Goal: Task Accomplishment & Management: Manage account settings

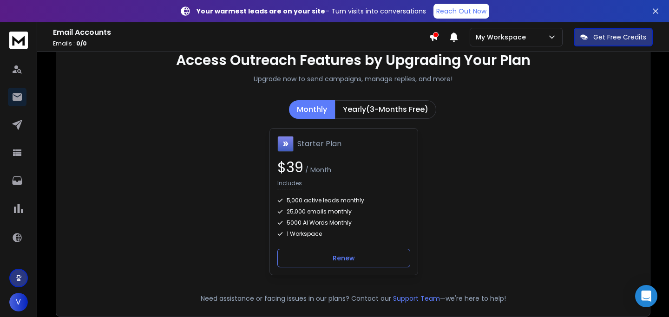
scroll to position [28, 0]
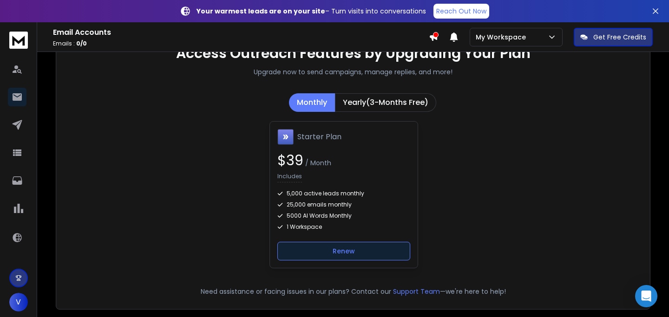
click at [376, 249] on button "Renew" at bounding box center [343, 251] width 133 height 19
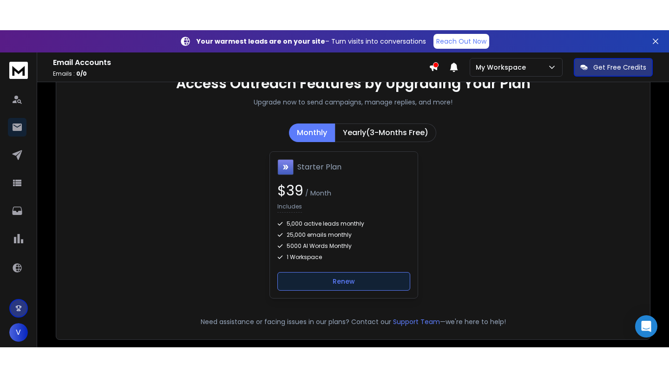
scroll to position [0, 0]
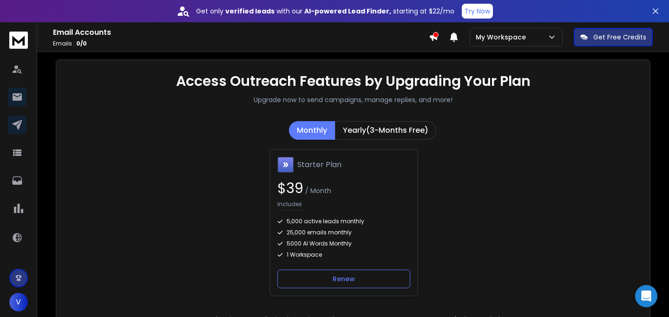
click at [16, 124] on icon at bounding box center [17, 125] width 10 height 10
click at [16, 300] on span "V" at bounding box center [18, 302] width 19 height 19
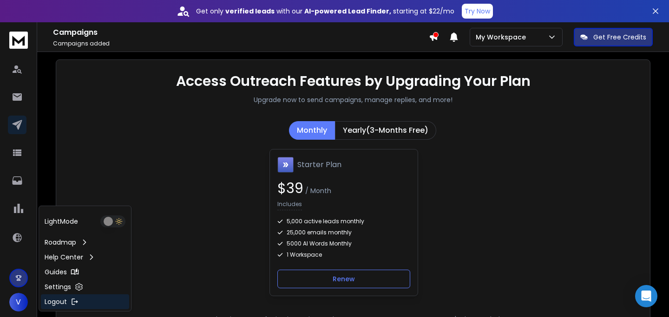
click at [52, 301] on p "Logout" at bounding box center [56, 301] width 22 height 9
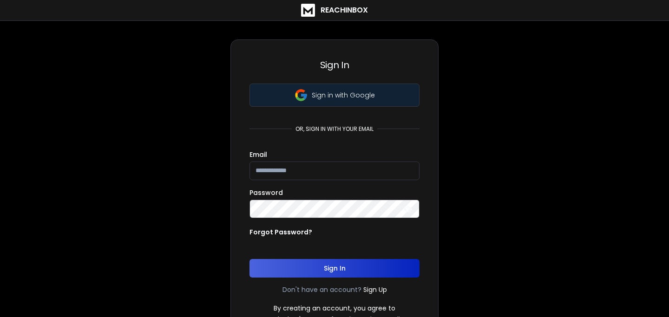
click at [304, 92] on icon at bounding box center [301, 95] width 14 height 14
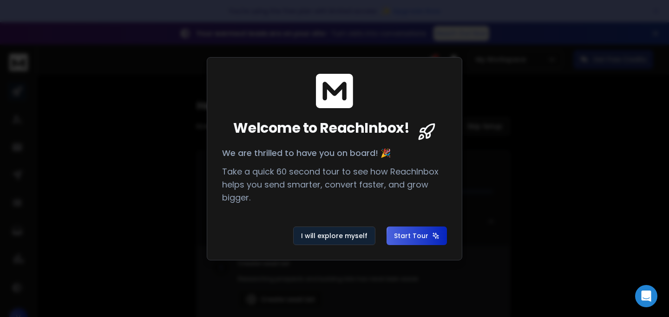
click at [350, 233] on button "I will explore myself" at bounding box center [334, 236] width 82 height 19
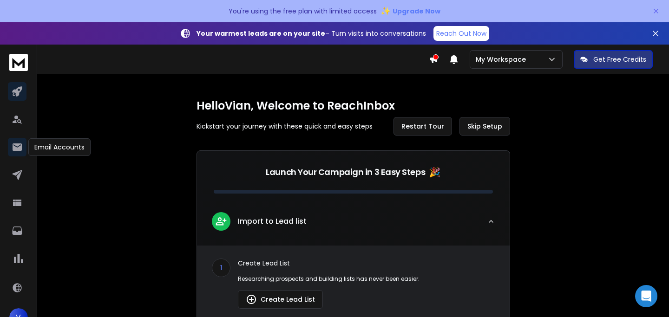
click at [16, 145] on icon at bounding box center [17, 147] width 9 height 7
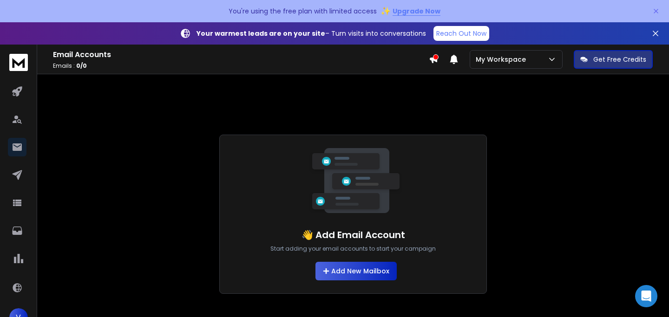
click at [403, 9] on span "Upgrade Now" at bounding box center [417, 11] width 48 height 9
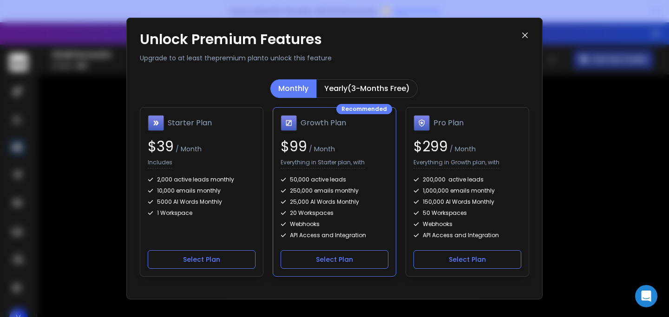
click at [526, 38] on icon at bounding box center [525, 35] width 8 height 8
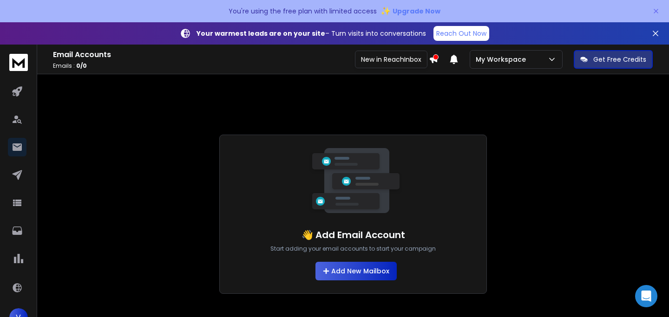
click at [437, 59] on div at bounding box center [436, 57] width 6 height 6
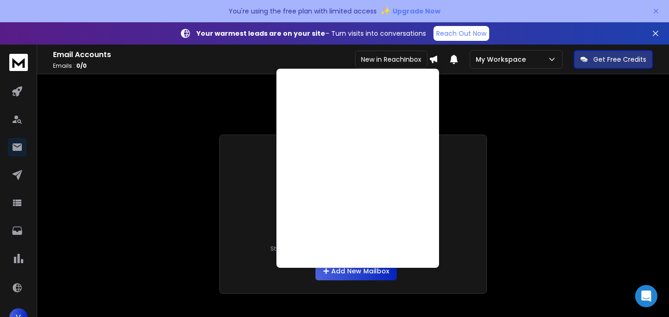
click at [437, 59] on icon at bounding box center [433, 59] width 7 height 7
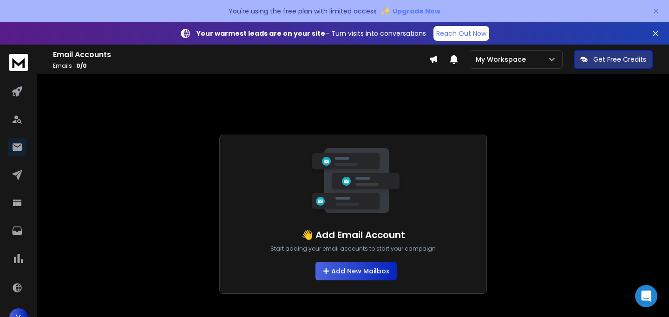
scroll to position [37, 0]
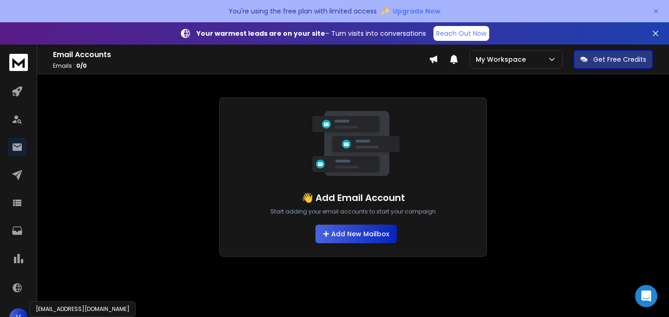
click at [18, 312] on span "V" at bounding box center [18, 317] width 19 height 19
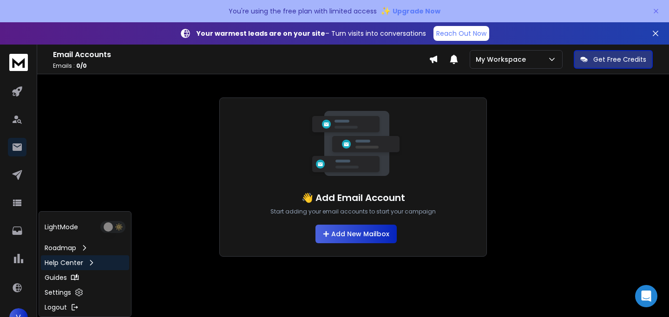
click at [92, 160] on div "👋 Add Email Account Start adding your email accounts to start your campaign Add…" at bounding box center [353, 177] width 602 height 159
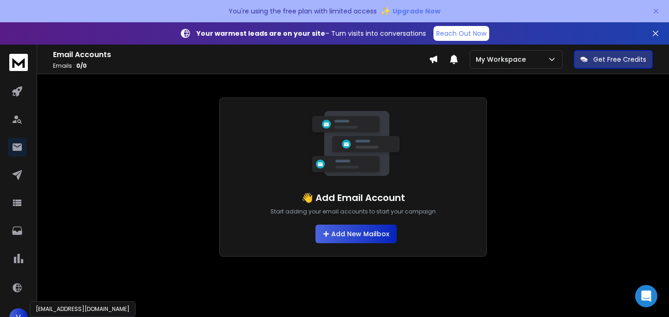
click at [18, 313] on span "V" at bounding box center [18, 317] width 19 height 19
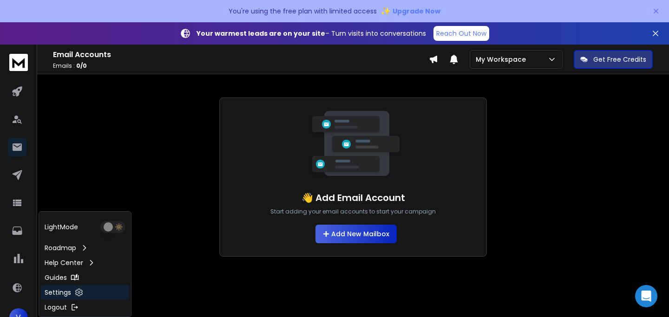
click at [68, 295] on p "Settings" at bounding box center [58, 292] width 26 height 9
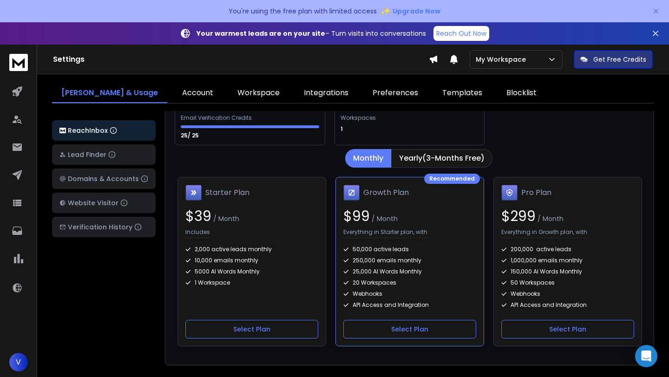
click at [173, 90] on link "Account" at bounding box center [198, 94] width 50 height 20
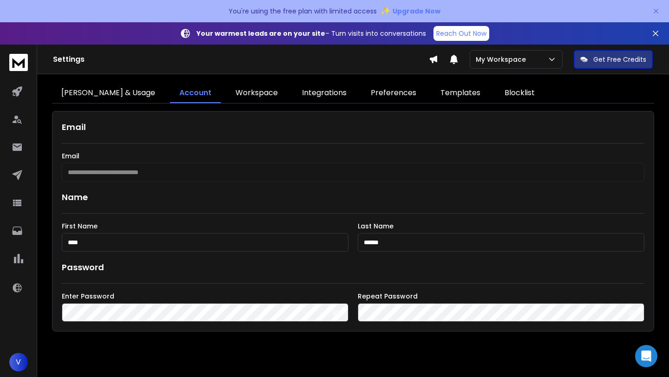
click at [341, 312] on div at bounding box center [340, 313] width 14 height 8
click at [339, 314] on icon at bounding box center [337, 313] width 8 height 6
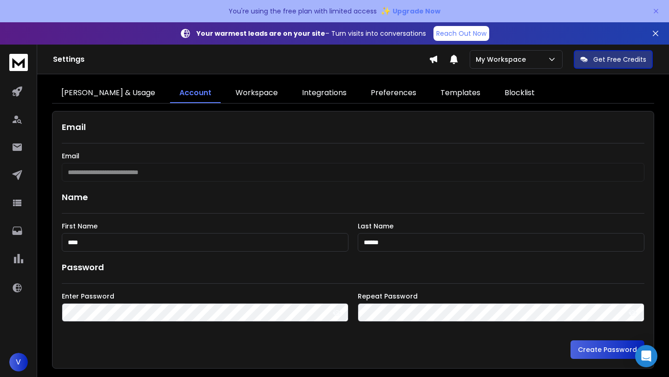
click at [601, 317] on button "Create Password" at bounding box center [607, 350] width 74 height 19
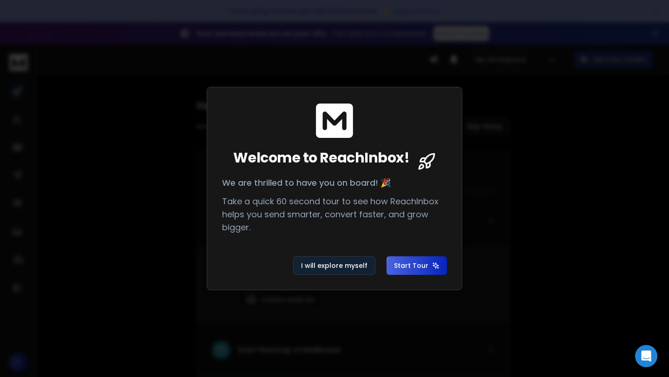
click at [348, 268] on button "I will explore myself" at bounding box center [334, 265] width 82 height 19
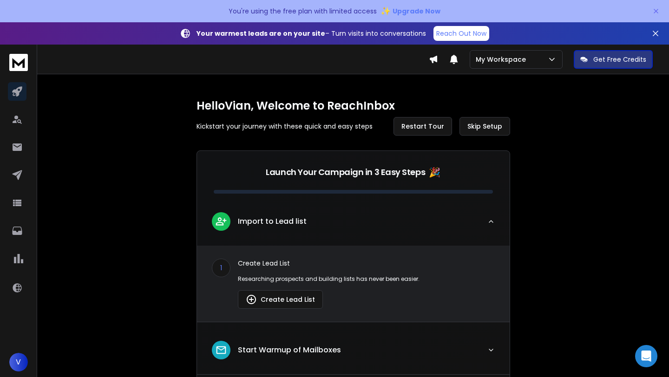
scroll to position [74, 0]
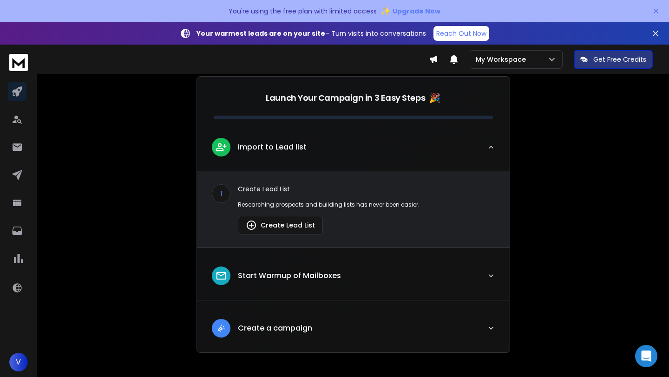
click at [393, 268] on button "Start Warmup of Mailboxes" at bounding box center [353, 279] width 313 height 41
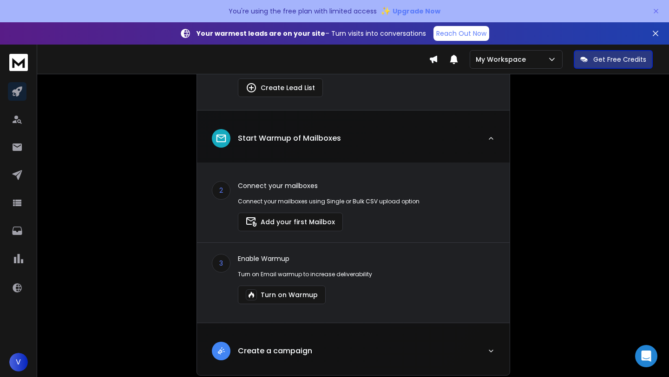
scroll to position [200, 0]
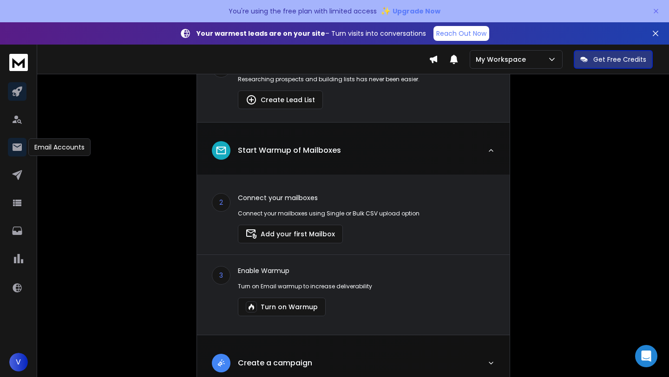
click at [19, 151] on icon at bounding box center [17, 147] width 9 height 7
